Goal: Task Accomplishment & Management: Manage account settings

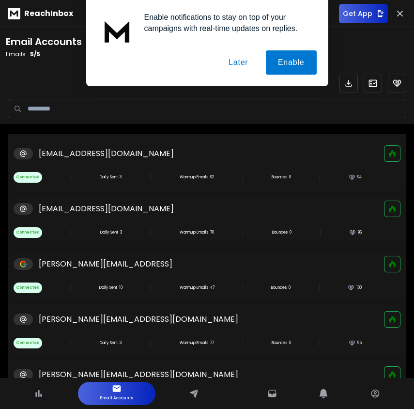
type input "**********"
click at [242, 64] on button "Later" at bounding box center [239, 62] width 44 height 24
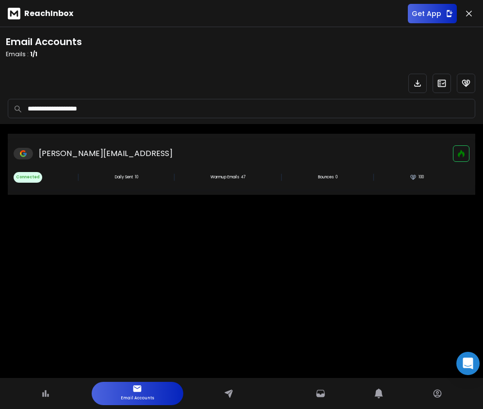
drag, startPoint x: 480, startPoint y: 270, endPoint x: 491, endPoint y: 270, distance: 11.1
click at [414, 270] on html "**********" at bounding box center [241, 204] width 483 height 409
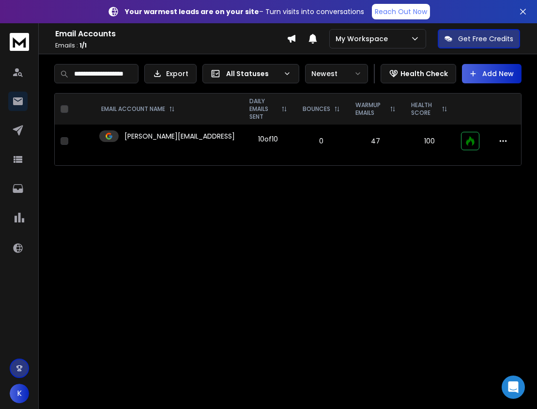
click at [414, 269] on div "**********" at bounding box center [268, 204] width 537 height 409
drag, startPoint x: 536, startPoint y: 300, endPoint x: 542, endPoint y: 300, distance: 6.8
click at [414, 300] on html "**********" at bounding box center [268, 204] width 537 height 409
click at [414, 266] on div "**********" at bounding box center [270, 204] width 541 height 409
click at [414, 208] on div "**********" at bounding box center [270, 204] width 541 height 409
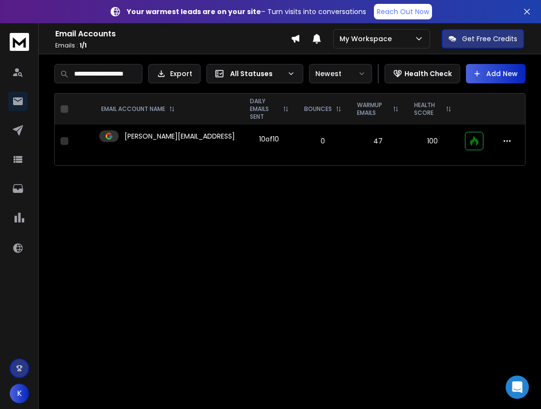
click at [259, 187] on div "**********" at bounding box center [270, 204] width 541 height 409
click at [16, 96] on icon at bounding box center [18, 101] width 12 height 12
click at [17, 107] on link at bounding box center [17, 101] width 19 height 19
click at [127, 245] on div "**********" at bounding box center [270, 204] width 541 height 409
click at [19, 155] on icon at bounding box center [18, 160] width 12 height 12
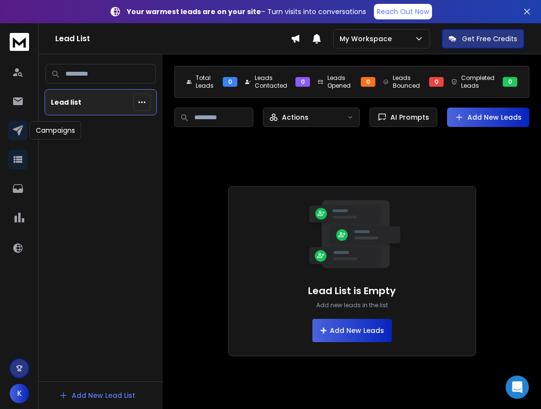
click at [19, 136] on icon at bounding box center [18, 131] width 12 height 12
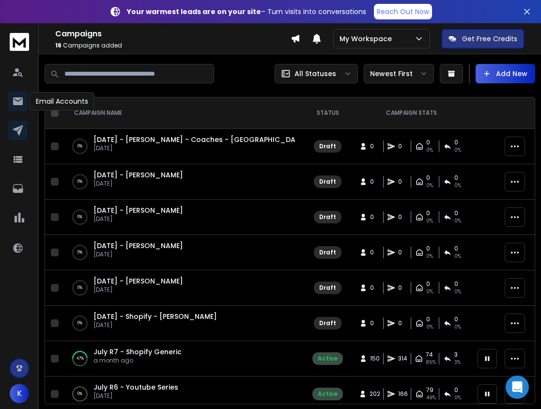
click at [19, 98] on icon at bounding box center [18, 101] width 10 height 8
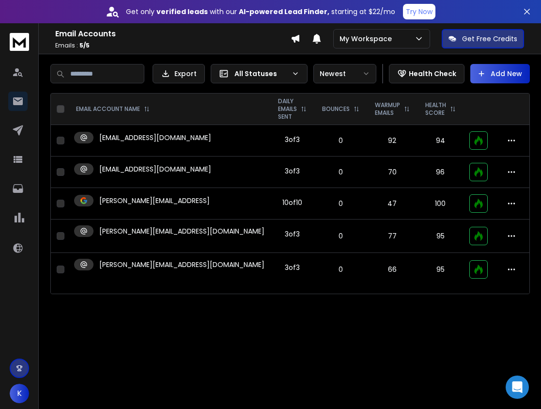
click at [219, 326] on div "Get only verified leads with our AI-powered Lead Finder, starting at $22/mo Try…" at bounding box center [270, 204] width 541 height 409
click at [285, 325] on div "Get only verified leads with our AI-powered Lead Finder, starting at $22/mo Try…" at bounding box center [270, 204] width 541 height 409
click at [288, 308] on div "Get only verified leads with our AI-powered Lead Finder, starting at $22/mo Try…" at bounding box center [270, 204] width 541 height 409
click at [370, 141] on td "92" at bounding box center [392, 141] width 50 height 32
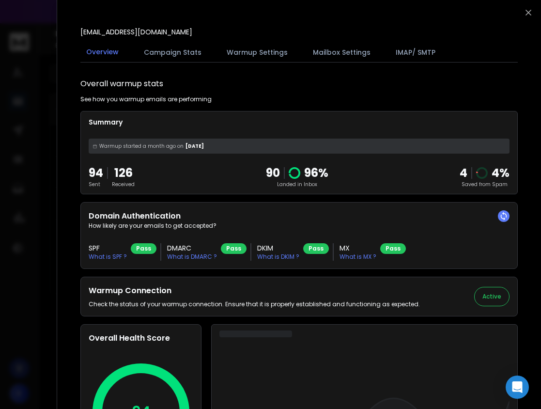
click at [365, 92] on div "Overall warmup stats See how you warmup emails are performing" at bounding box center [299, 90] width 438 height 25
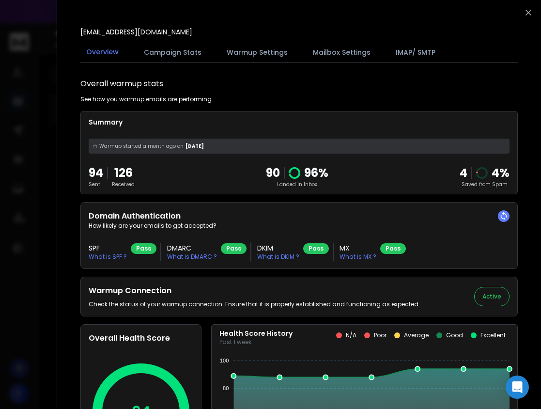
click at [533, 14] on div "Multi Select Table Sheet [EMAIL_ADDRESS][DOMAIN_NAME] Overview Campaign Stats W…" at bounding box center [299, 204] width 485 height 409
click at [527, 14] on icon "button" at bounding box center [528, 12] width 5 height 5
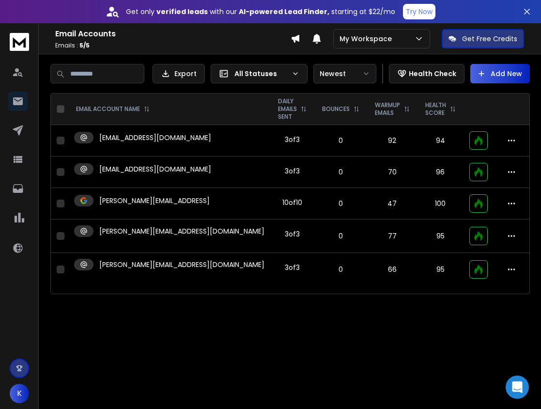
click at [422, 171] on td "96" at bounding box center [441, 173] width 46 height 32
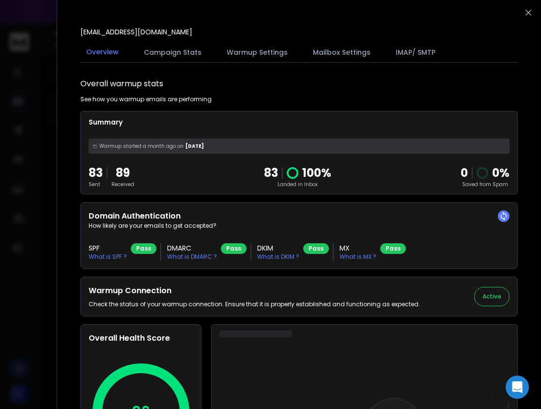
click at [506, 212] on h2 "Domain Authentication" at bounding box center [299, 216] width 421 height 12
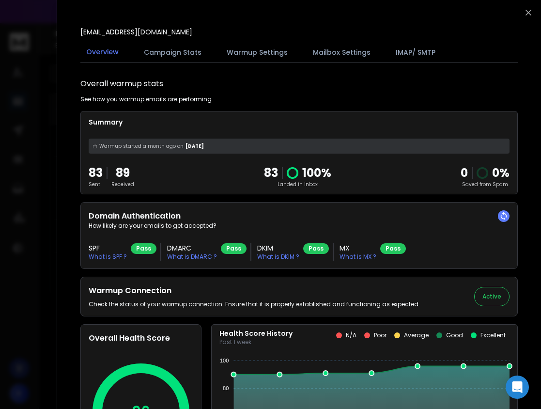
click at [505, 214] on icon at bounding box center [504, 216] width 10 height 10
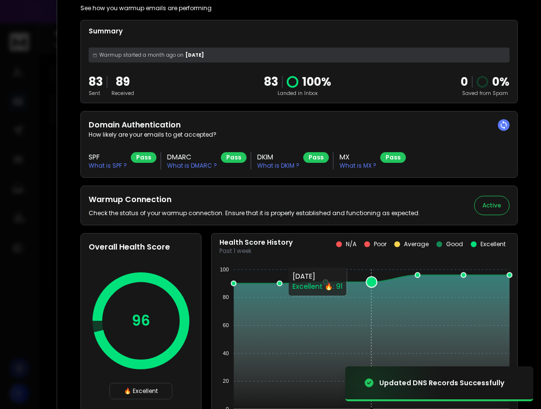
scroll to position [92, 0]
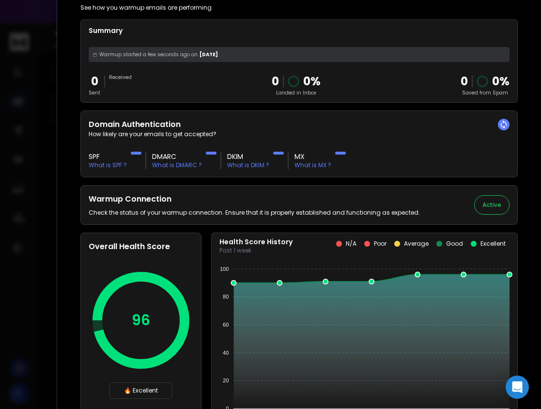
click at [38, 318] on div at bounding box center [270, 204] width 541 height 409
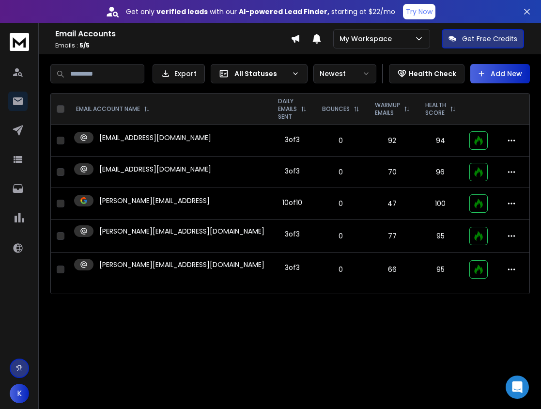
click at [317, 354] on div "Get only verified leads with our AI-powered Lead Finder, starting at $22/mo Try…" at bounding box center [270, 204] width 541 height 409
click at [422, 237] on td "95" at bounding box center [441, 236] width 46 height 33
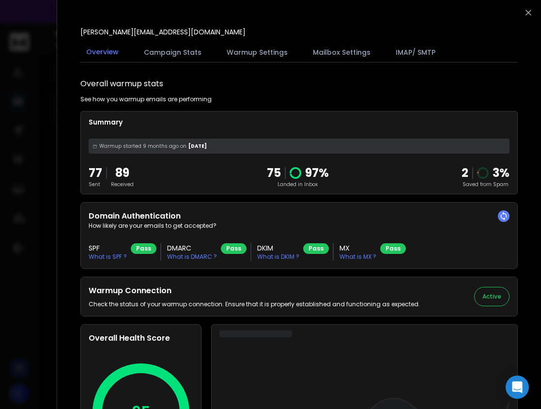
click at [268, 55] on button "Warmup Settings" at bounding box center [257, 52] width 73 height 21
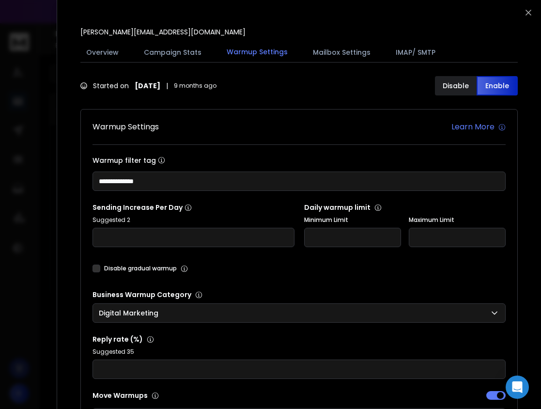
drag, startPoint x: 98, startPoint y: 53, endPoint x: 122, endPoint y: 63, distance: 26.1
click at [98, 52] on button "Overview" at bounding box center [102, 52] width 44 height 21
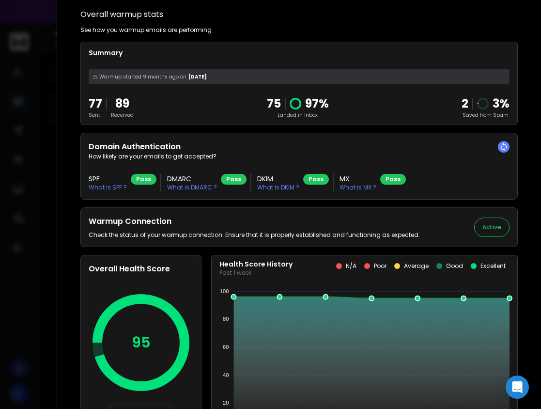
scroll to position [0, 0]
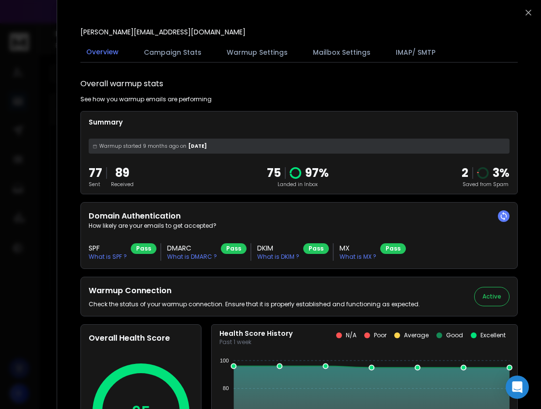
click at [54, 163] on div at bounding box center [270, 204] width 541 height 409
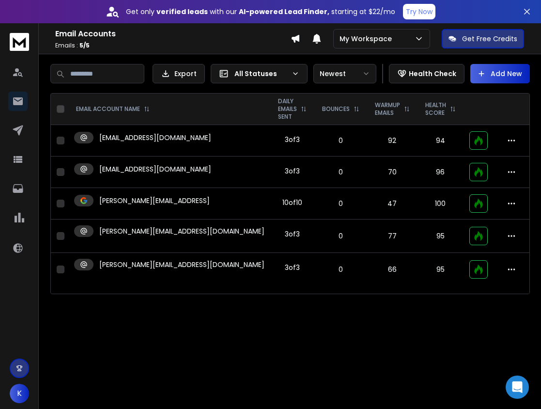
click at [257, 343] on div "Get only verified leads with our AI-powered Lead Finder, starting at $22/mo Try…" at bounding box center [270, 204] width 541 height 409
click at [315, 326] on div "Get only verified leads with our AI-powered Lead Finder, starting at $22/mo Try…" at bounding box center [270, 204] width 541 height 409
click at [260, 331] on div "Get only verified leads with our AI-powered Lead Finder, starting at $22/mo Try…" at bounding box center [270, 204] width 541 height 409
click at [285, 140] on div "3 of 3" at bounding box center [292, 140] width 15 height 10
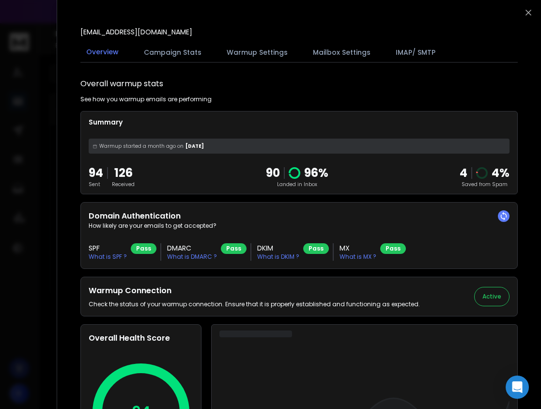
click at [174, 54] on button "Campaign Stats" at bounding box center [172, 52] width 69 height 21
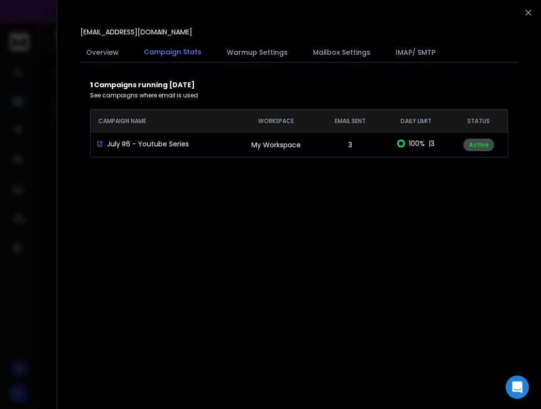
click at [130, 44] on div "Overview Campaign Stats Warmup Settings Mailbox Settings IMAP/ SMTP" at bounding box center [299, 52] width 438 height 19
click at [238, 52] on button "Warmup Settings" at bounding box center [257, 52] width 73 height 21
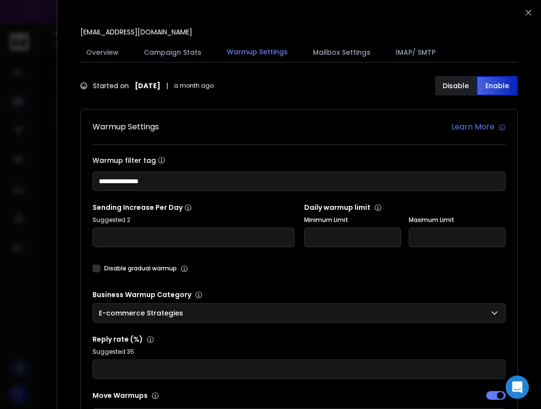
click at [339, 57] on button "Mailbox Settings" at bounding box center [341, 52] width 69 height 21
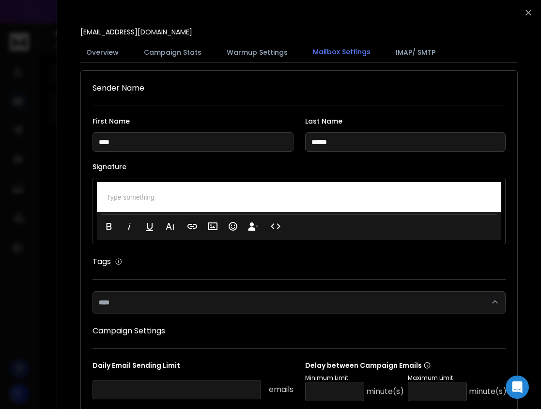
click at [174, 336] on h1 "Campaign Settings" at bounding box center [299, 331] width 413 height 12
click at [167, 390] on input "*" at bounding box center [177, 389] width 169 height 19
type input "*"
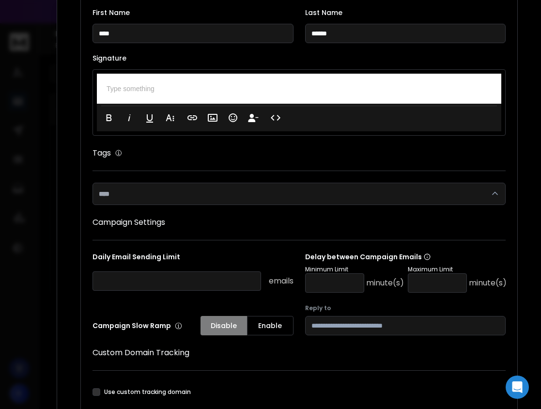
scroll to position [136, 0]
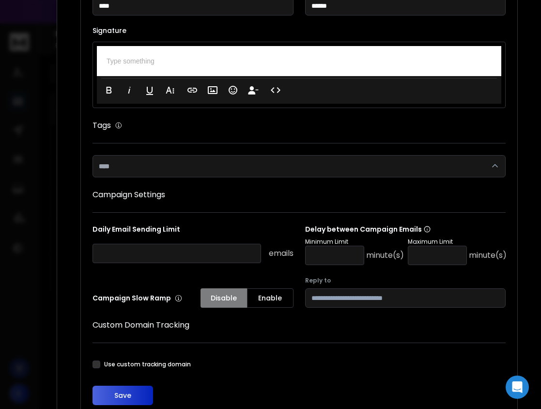
click at [85, 325] on div "Sender Name First Name **** Last Name ****** Signature Type something Clear For…" at bounding box center [299, 175] width 438 height 483
click at [0, 0] on div at bounding box center [0, 0] width 0 height 0
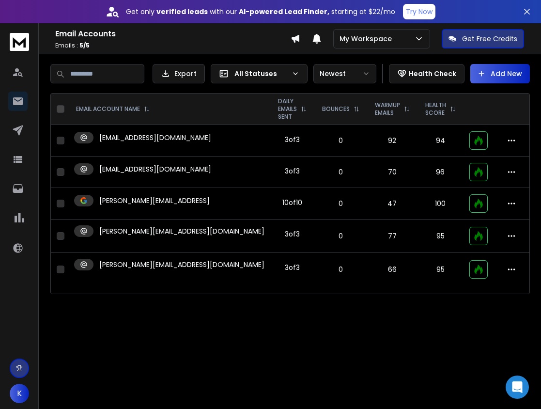
scroll to position [0, 0]
click at [396, 173] on td "70" at bounding box center [392, 173] width 50 height 32
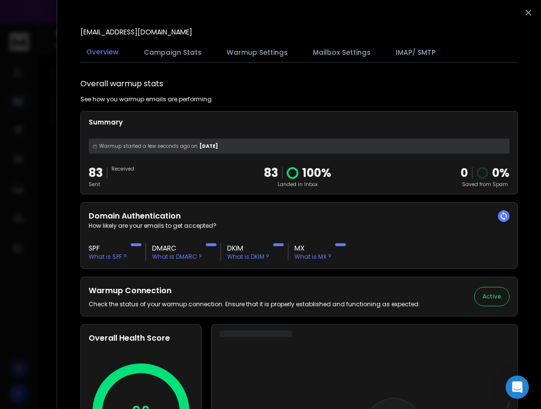
click at [249, 46] on button "Warmup Settings" at bounding box center [257, 52] width 73 height 21
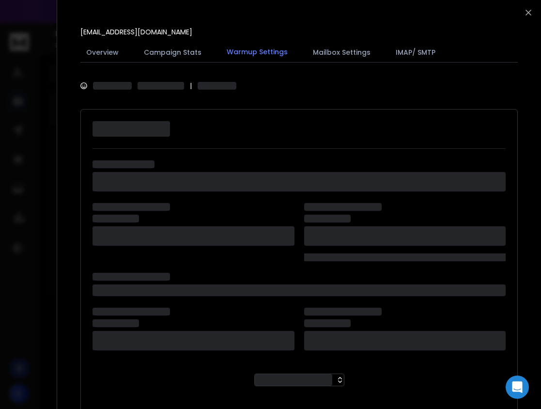
click at [299, 46] on div "Overview Campaign Stats Warmup Settings Mailbox Settings IMAP/ SMTP" at bounding box center [299, 52] width 438 height 19
click at [312, 52] on button "Mailbox Settings" at bounding box center [341, 52] width 69 height 21
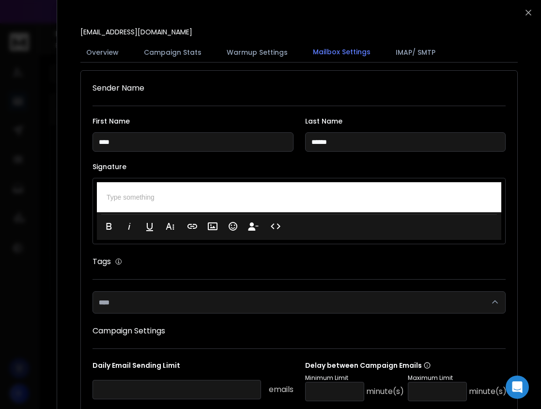
scroll to position [51, 0]
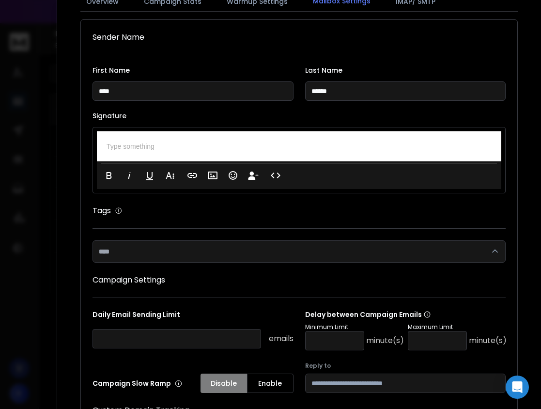
click at [172, 337] on input "*" at bounding box center [177, 338] width 169 height 19
type input "*"
click at [231, 286] on form "First Name **** Last Name ****** Signature Type something Clear Formatting Font…" at bounding box center [299, 279] width 413 height 424
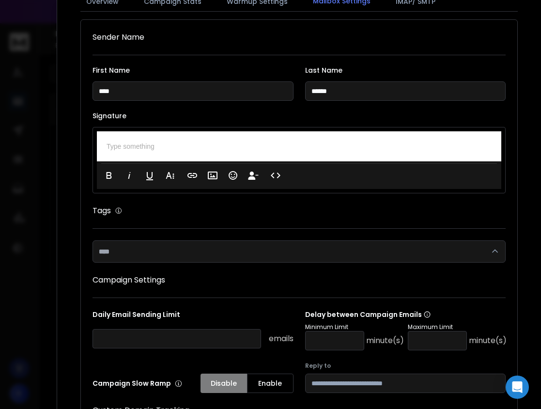
scroll to position [172, 0]
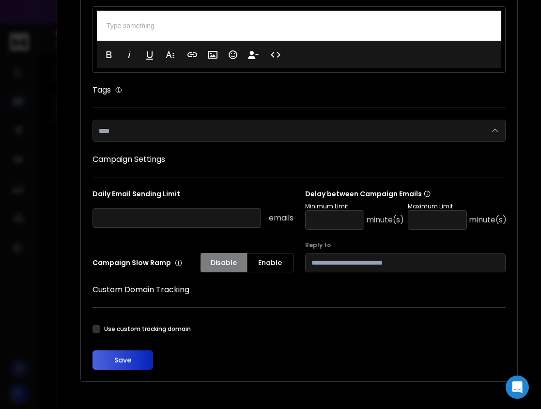
click at [133, 363] on button "Save" at bounding box center [123, 359] width 61 height 19
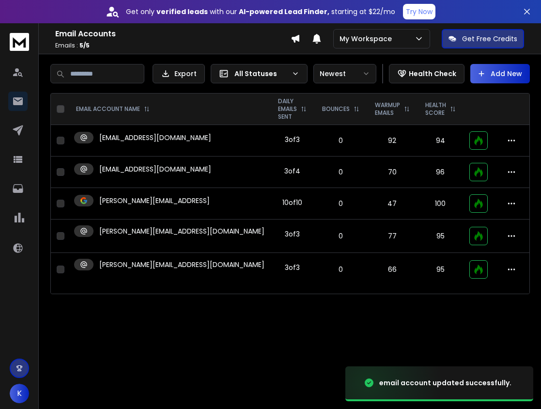
click at [320, 140] on p "0" at bounding box center [340, 141] width 41 height 10
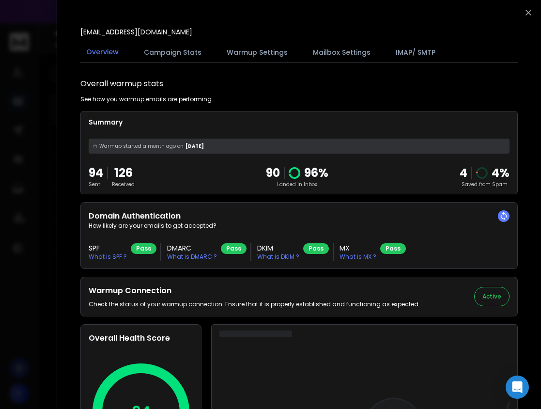
click at [321, 41] on div "[EMAIL_ADDRESS][DOMAIN_NAME] Overview Campaign Stats Warmup Settings Mailbox Se…" at bounding box center [299, 382] width 461 height 741
click at [321, 50] on button "Mailbox Settings" at bounding box center [341, 52] width 69 height 21
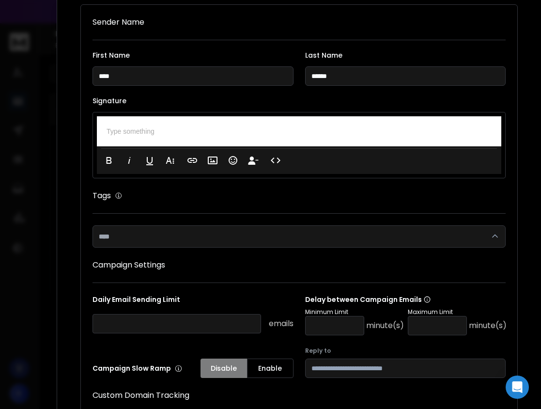
scroll to position [75, 0]
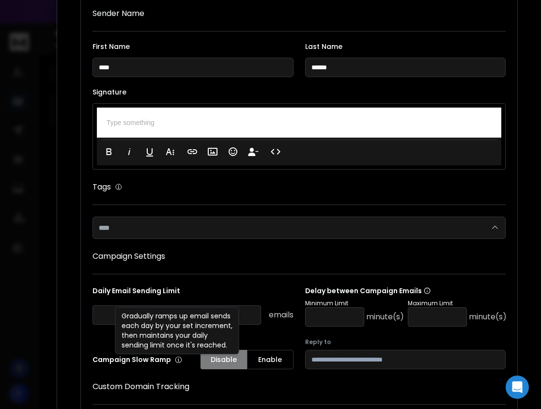
click at [181, 314] on div "Gradually ramps up email sends each day by your set increment, then maintains y…" at bounding box center [177, 330] width 124 height 47
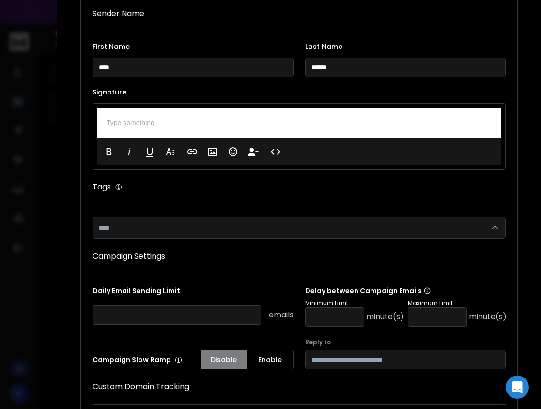
click at [106, 319] on input "*" at bounding box center [177, 314] width 169 height 19
type input "*"
click at [77, 311] on div "[EMAIL_ADDRESS][DOMAIN_NAME] Overview Campaign Stats Warmup Settings Mailbox Se…" at bounding box center [299, 215] width 461 height 557
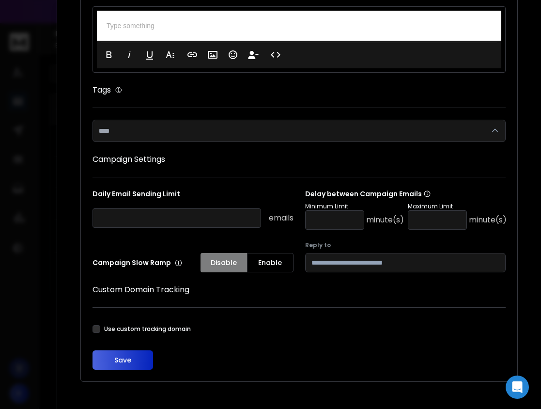
scroll to position [171, 0]
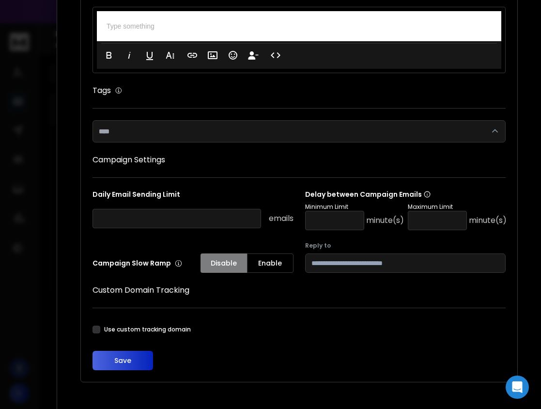
click at [124, 358] on button "Save" at bounding box center [123, 360] width 61 height 19
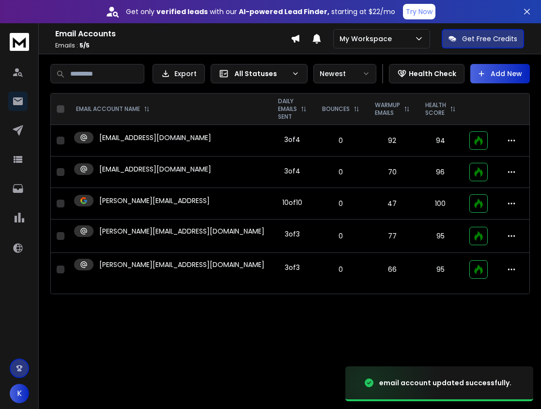
click at [368, 235] on td "77" at bounding box center [392, 236] width 50 height 33
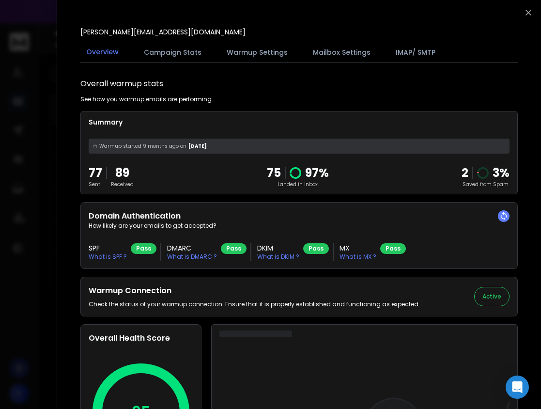
click at [244, 31] on div "[PERSON_NAME][EMAIL_ADDRESS][DOMAIN_NAME]" at bounding box center [299, 32] width 438 height 10
click at [244, 47] on button "Warmup Settings" at bounding box center [257, 52] width 73 height 21
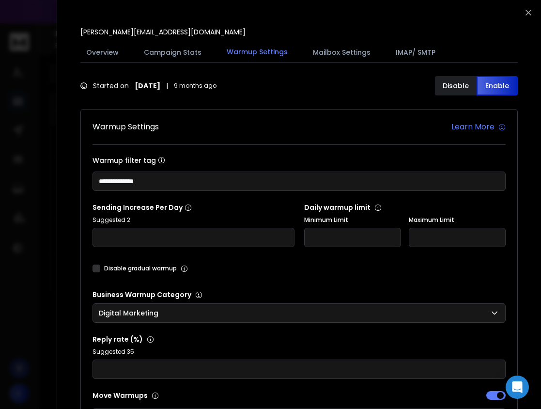
click at [331, 58] on button "Mailbox Settings" at bounding box center [341, 52] width 69 height 21
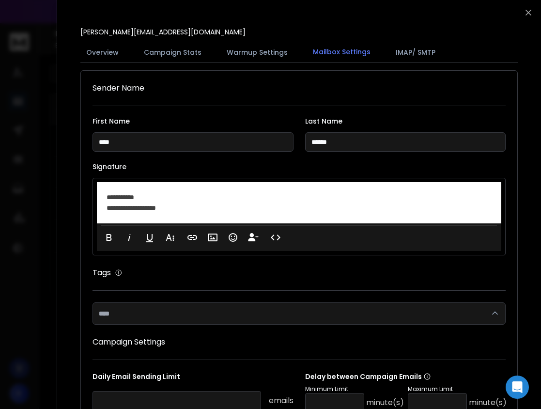
click at [148, 398] on input "*" at bounding box center [177, 400] width 169 height 19
type input "*"
click at [59, 355] on div "**********" at bounding box center [299, 204] width 485 height 409
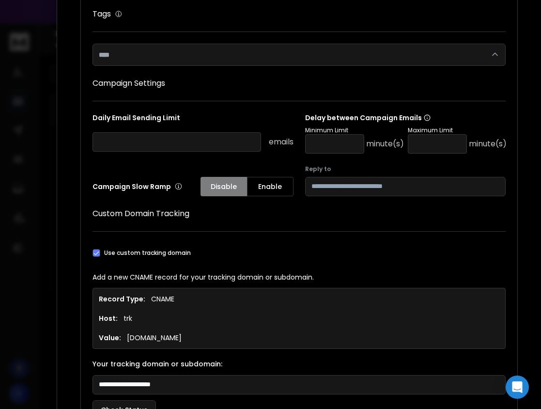
scroll to position [340, 0]
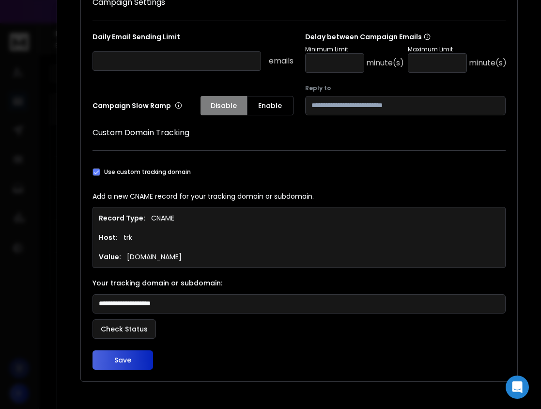
click at [106, 367] on button "Save" at bounding box center [123, 359] width 61 height 19
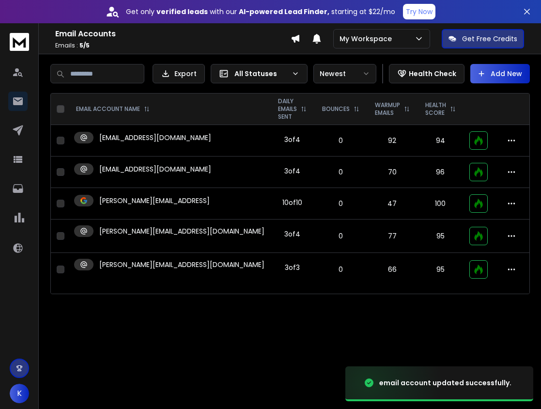
scroll to position [0, 0]
click at [320, 268] on p "0" at bounding box center [340, 270] width 41 height 10
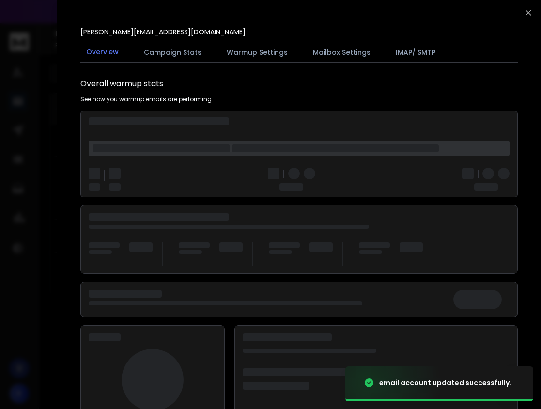
click at [321, 62] on div at bounding box center [299, 62] width 438 height 0
click at [323, 46] on button "Mailbox Settings" at bounding box center [341, 52] width 69 height 21
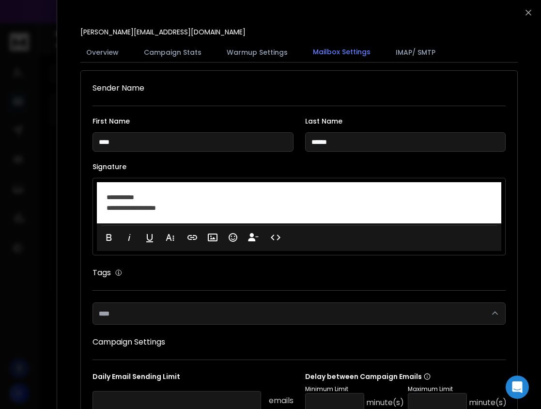
click at [80, 354] on div "**********" at bounding box center [299, 375] width 461 height 726
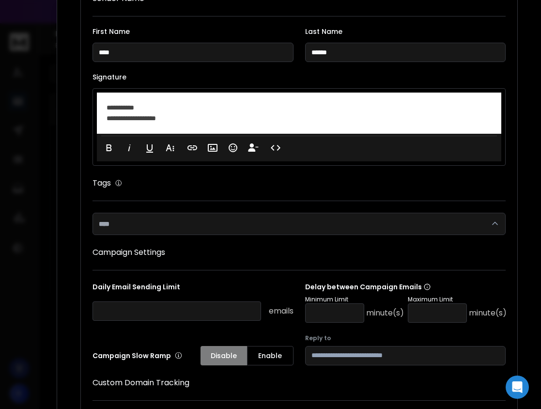
scroll to position [101, 0]
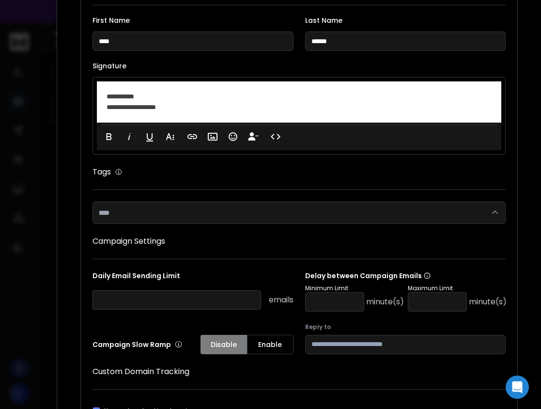
click at [145, 300] on input "*" at bounding box center [177, 299] width 169 height 19
type input "*"
click at [73, 288] on div "**********" at bounding box center [299, 274] width 461 height 726
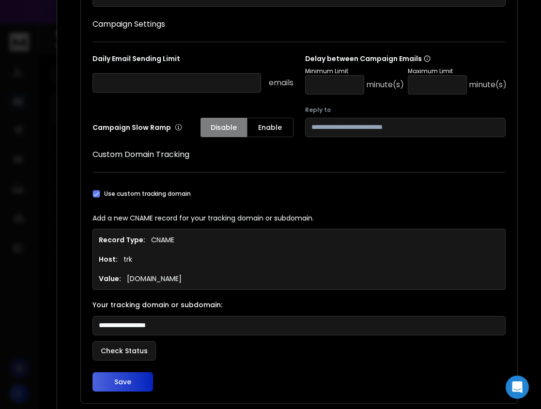
scroll to position [340, 0]
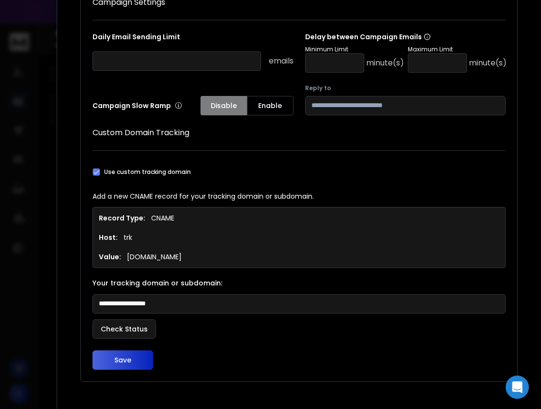
click at [108, 359] on button "Save" at bounding box center [123, 359] width 61 height 19
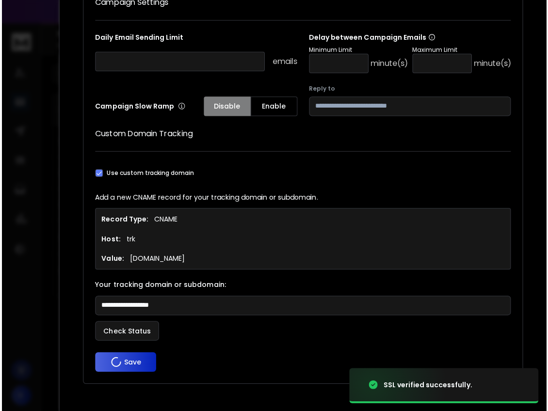
scroll to position [230, 0]
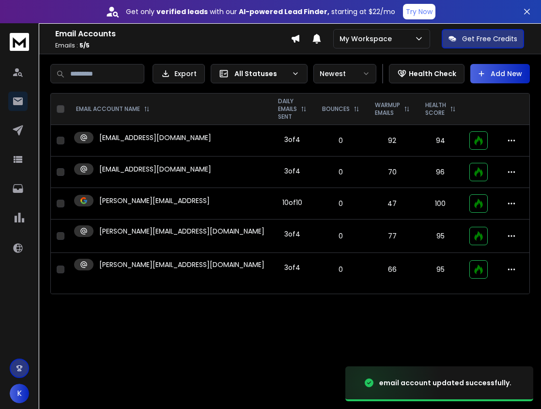
click at [187, 320] on div "Get only verified leads with our AI-powered Lead Finder, starting at $22/mo Try…" at bounding box center [270, 204] width 541 height 409
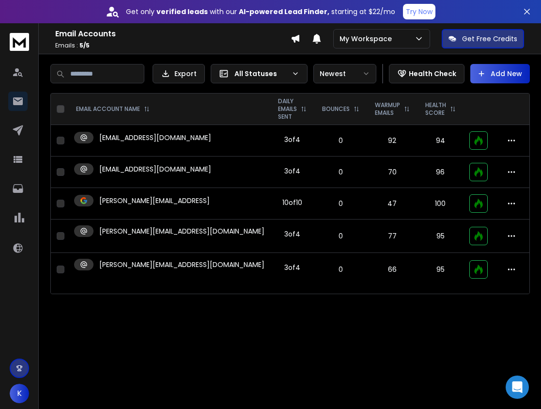
click at [187, 320] on div "Get only verified leads with our AI-powered Lead Finder, starting at $22/mo Try…" at bounding box center [270, 204] width 541 height 409
click at [18, 126] on icon at bounding box center [18, 131] width 12 height 12
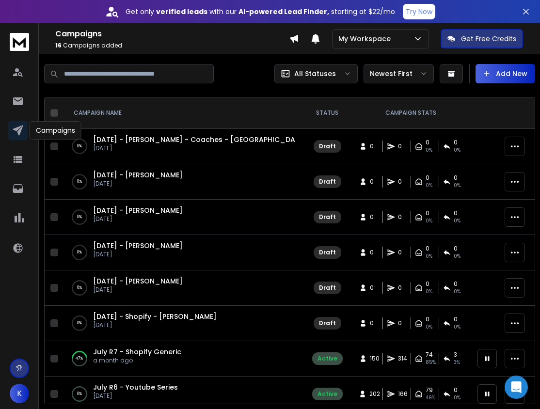
click at [510, 144] on icon "button" at bounding box center [515, 147] width 10 height 10
